Goal: Communication & Community: Answer question/provide support

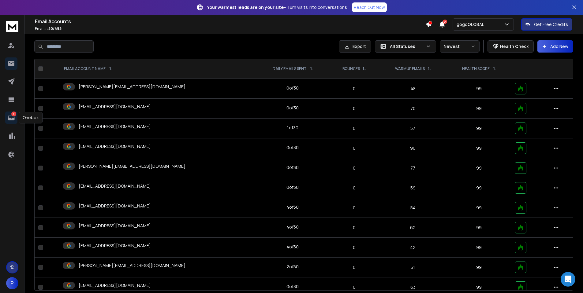
click at [12, 115] on p "1" at bounding box center [13, 114] width 5 height 5
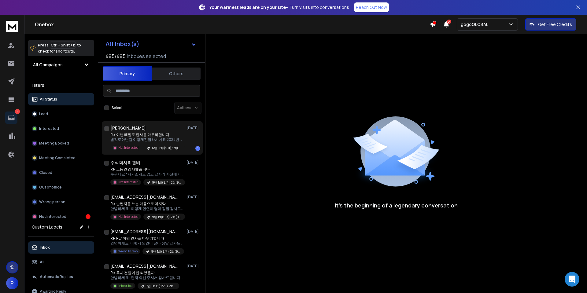
click at [175, 143] on div "Re: 이번 메일로 인사를 마무리합니다 별것도아닌걸 이렇게전달하시네요 2025년 9월 12일 Not Interested 6번- 1회(8/11)…" at bounding box center [147, 141] width 75 height 19
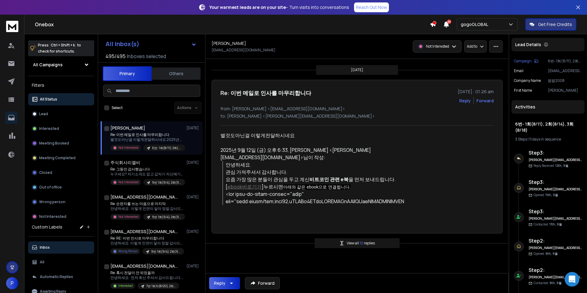
drag, startPoint x: 299, startPoint y: 140, endPoint x: 212, endPoint y: 137, distance: 86.3
click at [215, 137] on div "Re: 이번 메일로 인사를 마무리합니다 [DATE] : 01:26 am Reply Forward from: [PERSON_NAME] <[EMA…" at bounding box center [357, 157] width 291 height 154
copy div "별"
click at [219, 280] on div "Reply" at bounding box center [219, 283] width 11 height 6
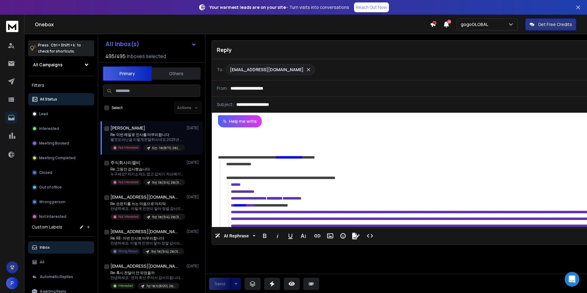
click at [238, 137] on div at bounding box center [481, 137] width 527 height 7
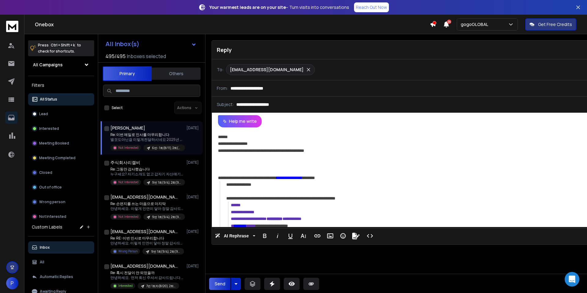
click at [223, 159] on div at bounding box center [481, 157] width 527 height 7
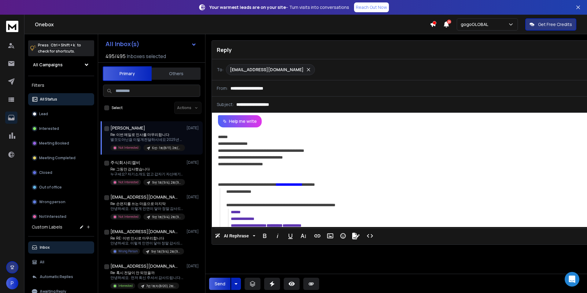
click at [217, 283] on button "Send" at bounding box center [219, 284] width 21 height 12
